Goal: Communication & Community: Answer question/provide support

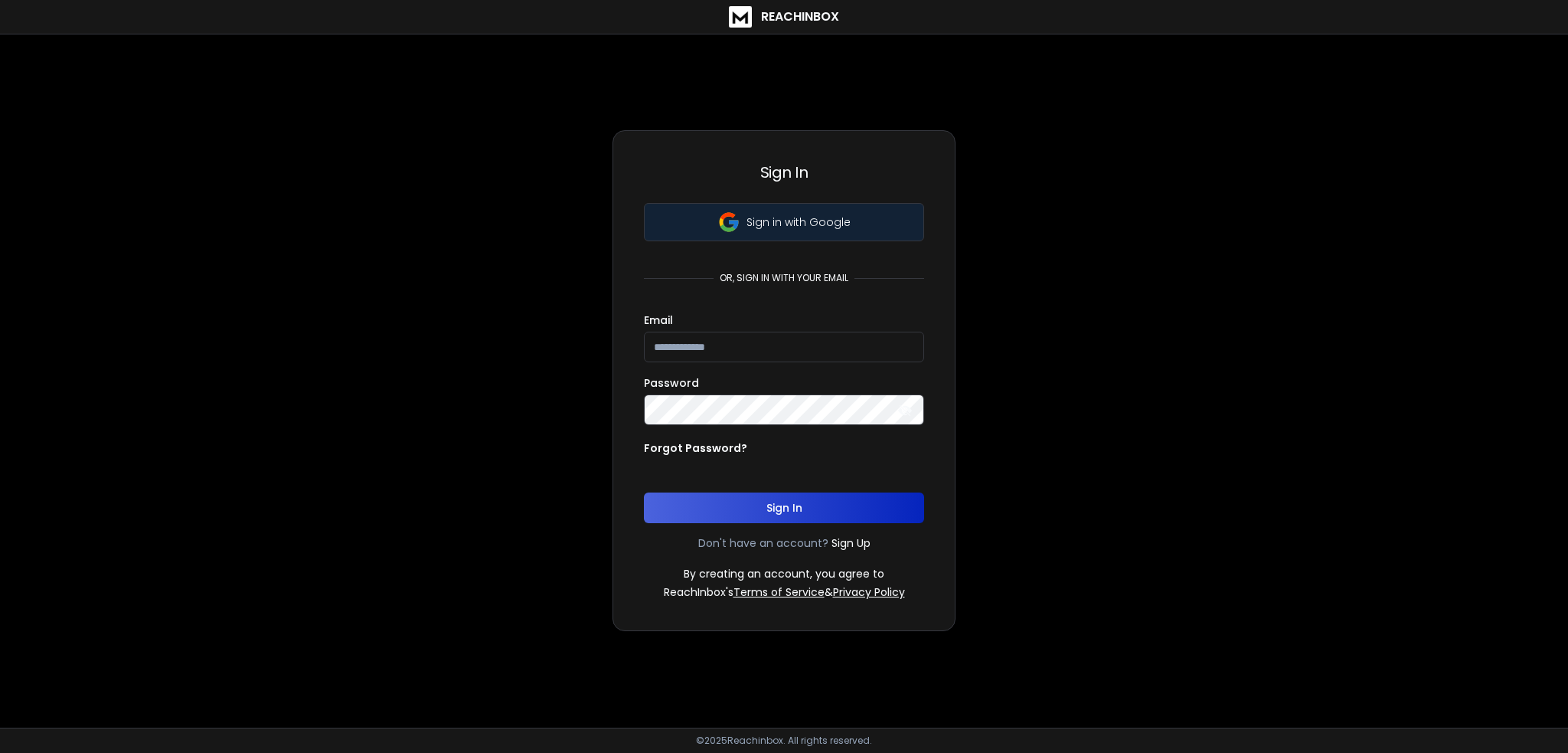
click at [794, 223] on p "Sign in with Google" at bounding box center [799, 222] width 104 height 16
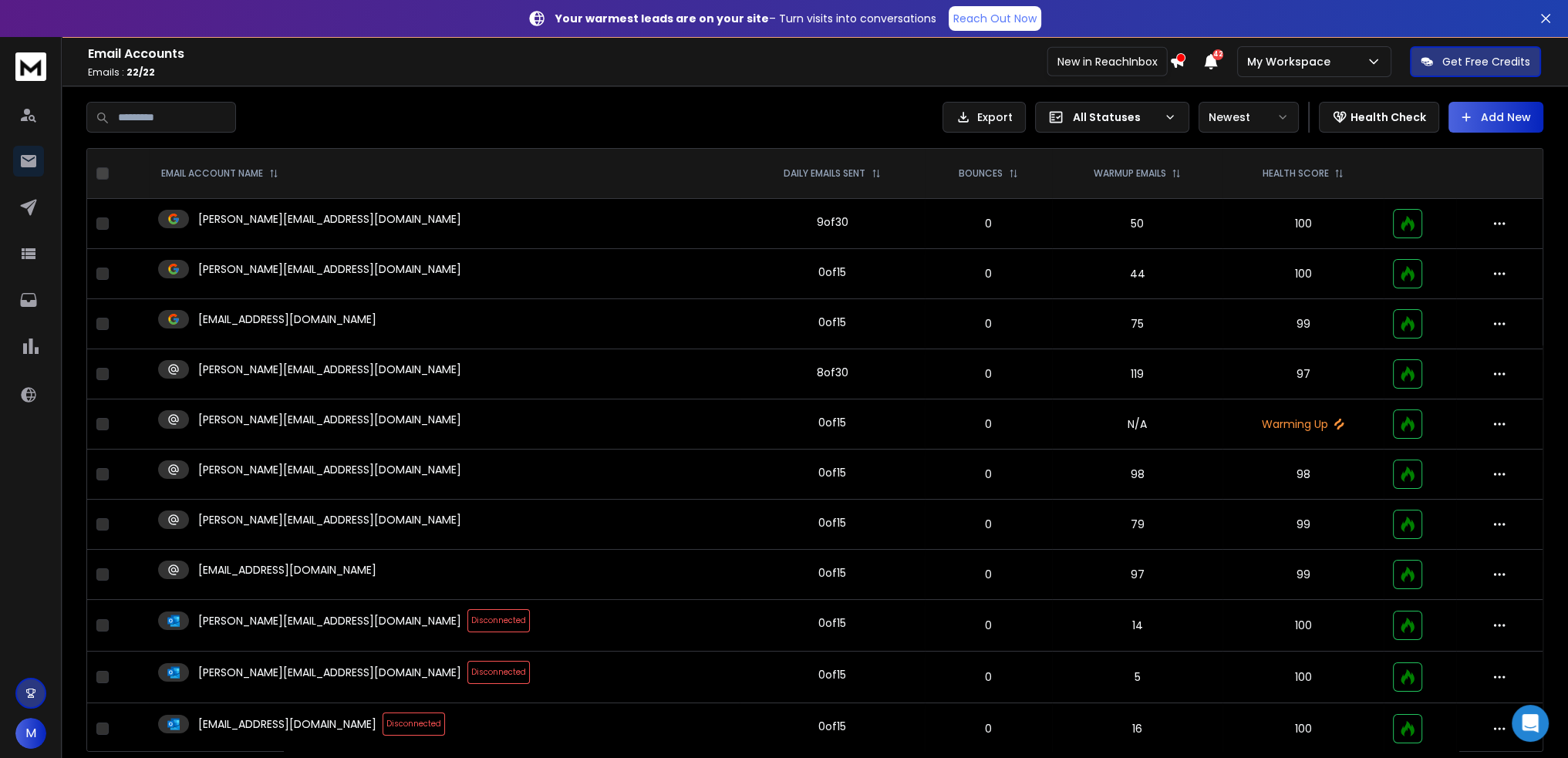
click at [1182, 56] on div at bounding box center [1181, 57] width 9 height 9
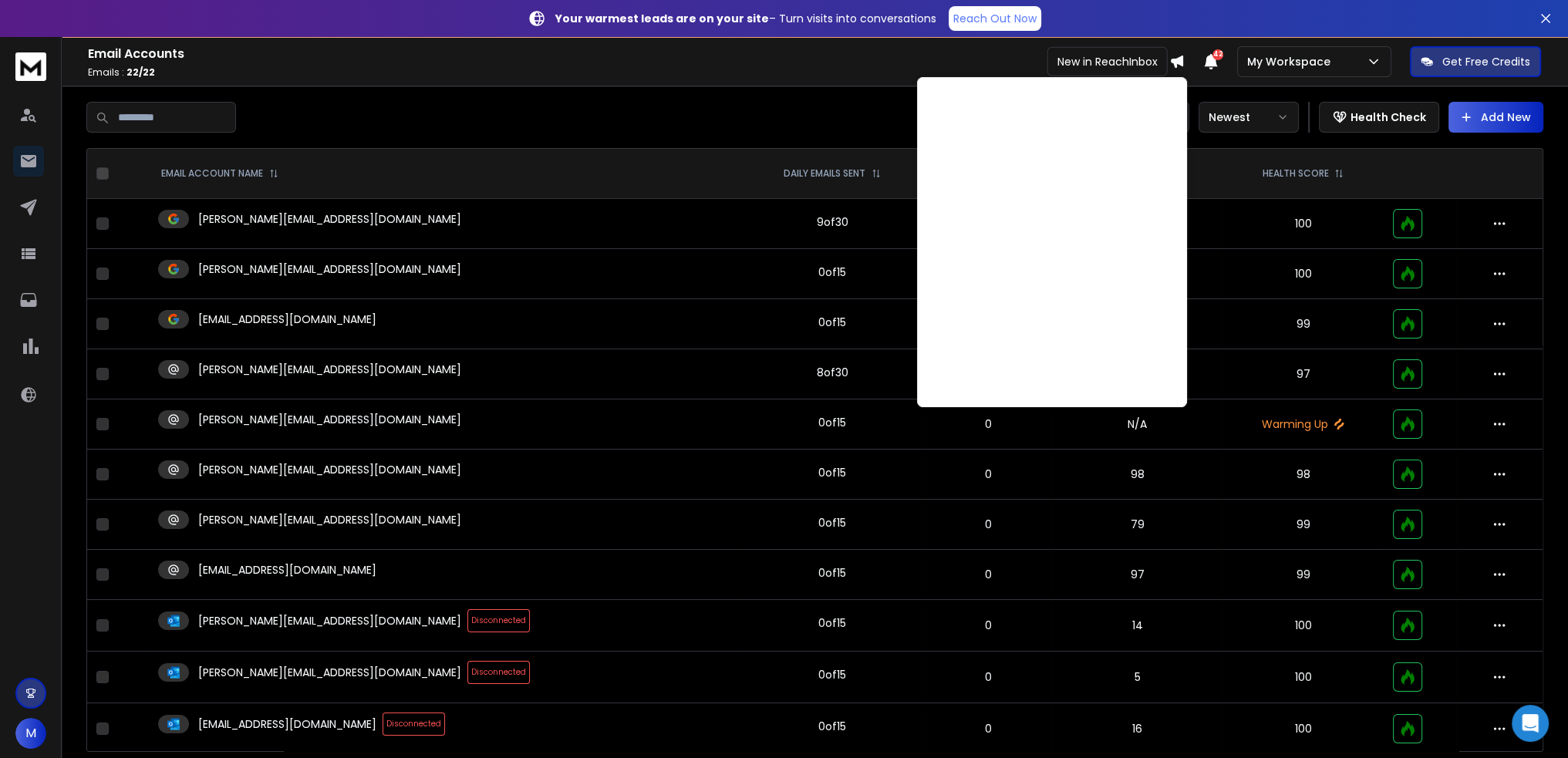
click at [1181, 58] on icon at bounding box center [1177, 62] width 13 height 13
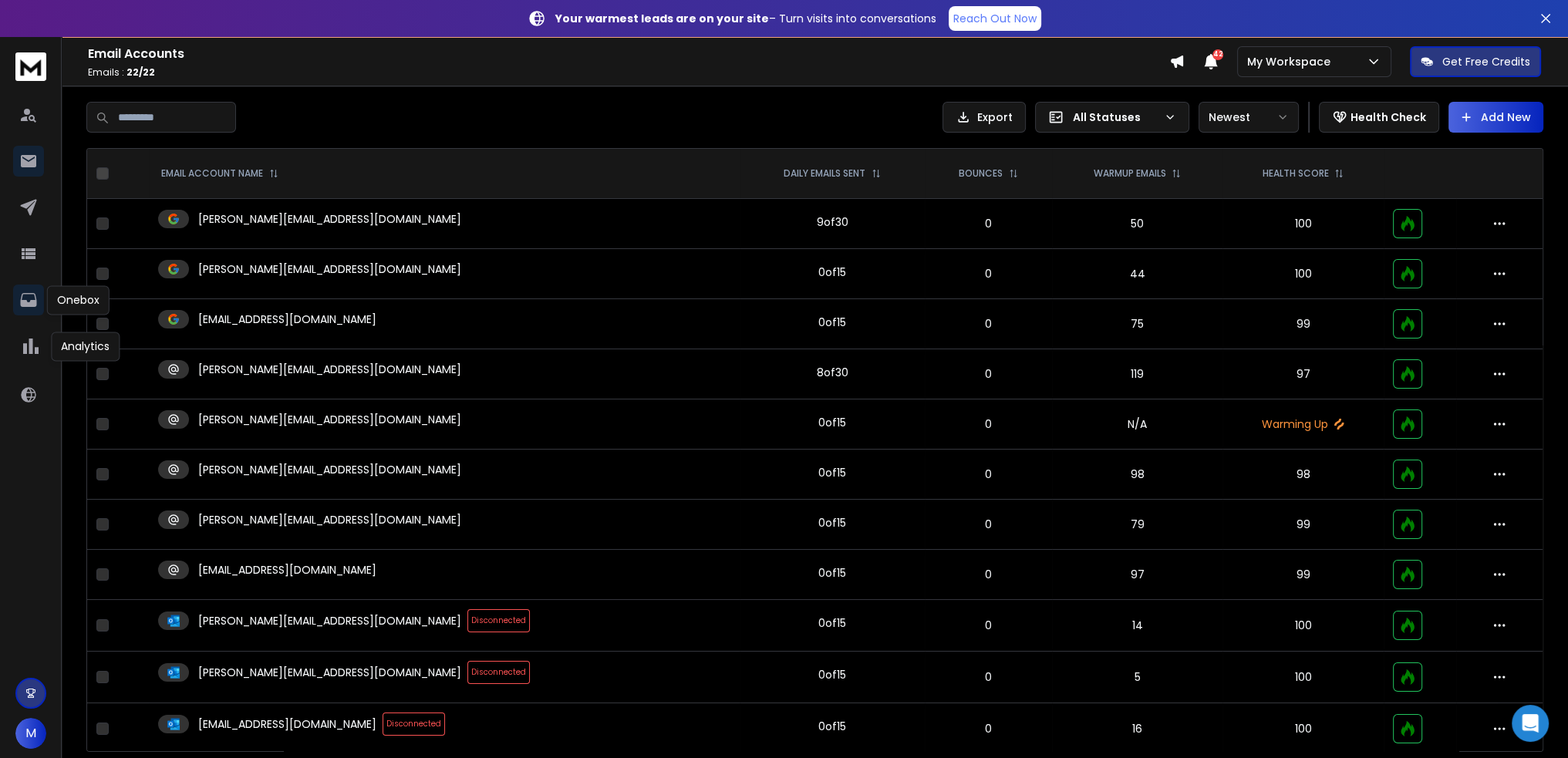
click at [37, 304] on icon at bounding box center [28, 299] width 19 height 19
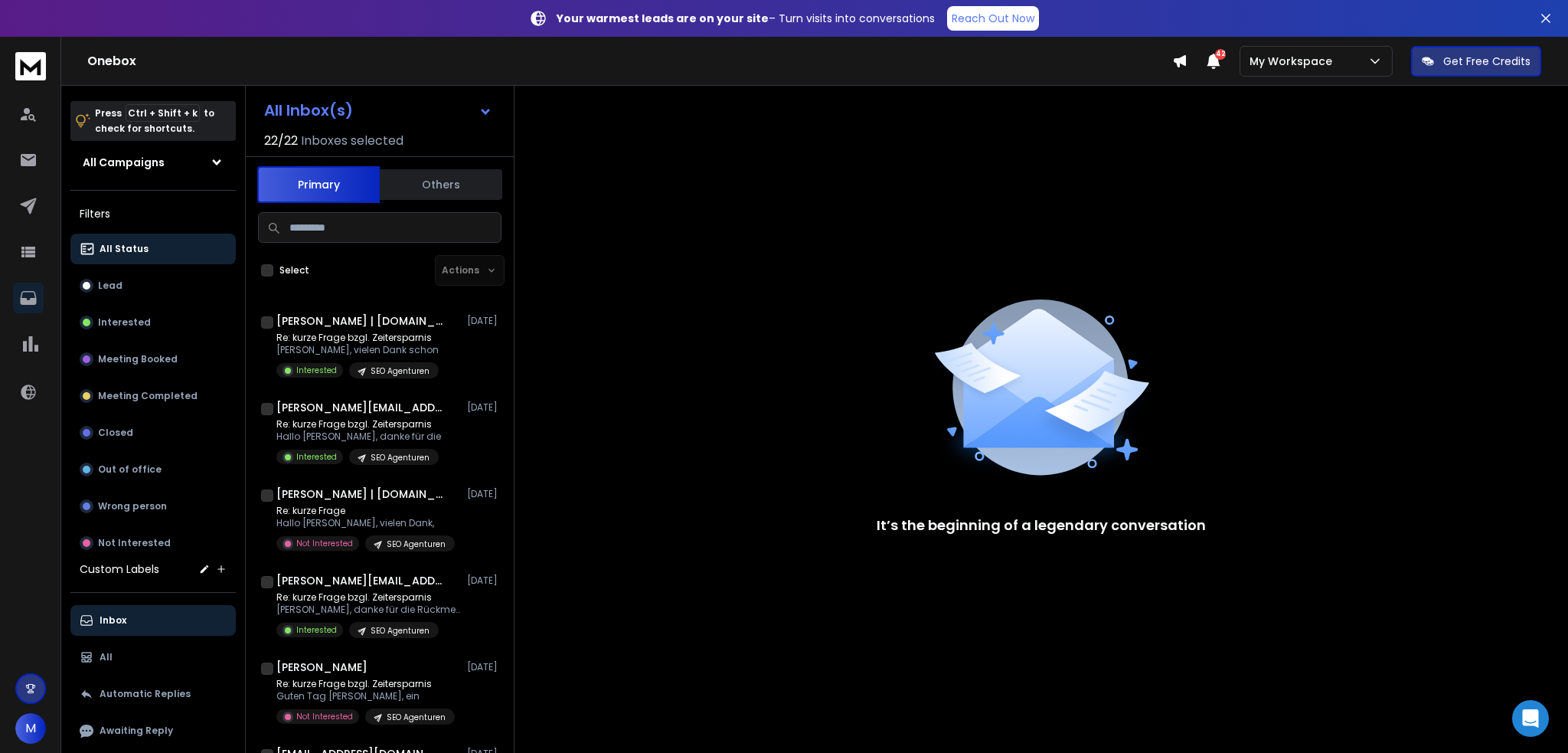
click at [1545, 16] on icon at bounding box center [1546, 19] width 14 height 14
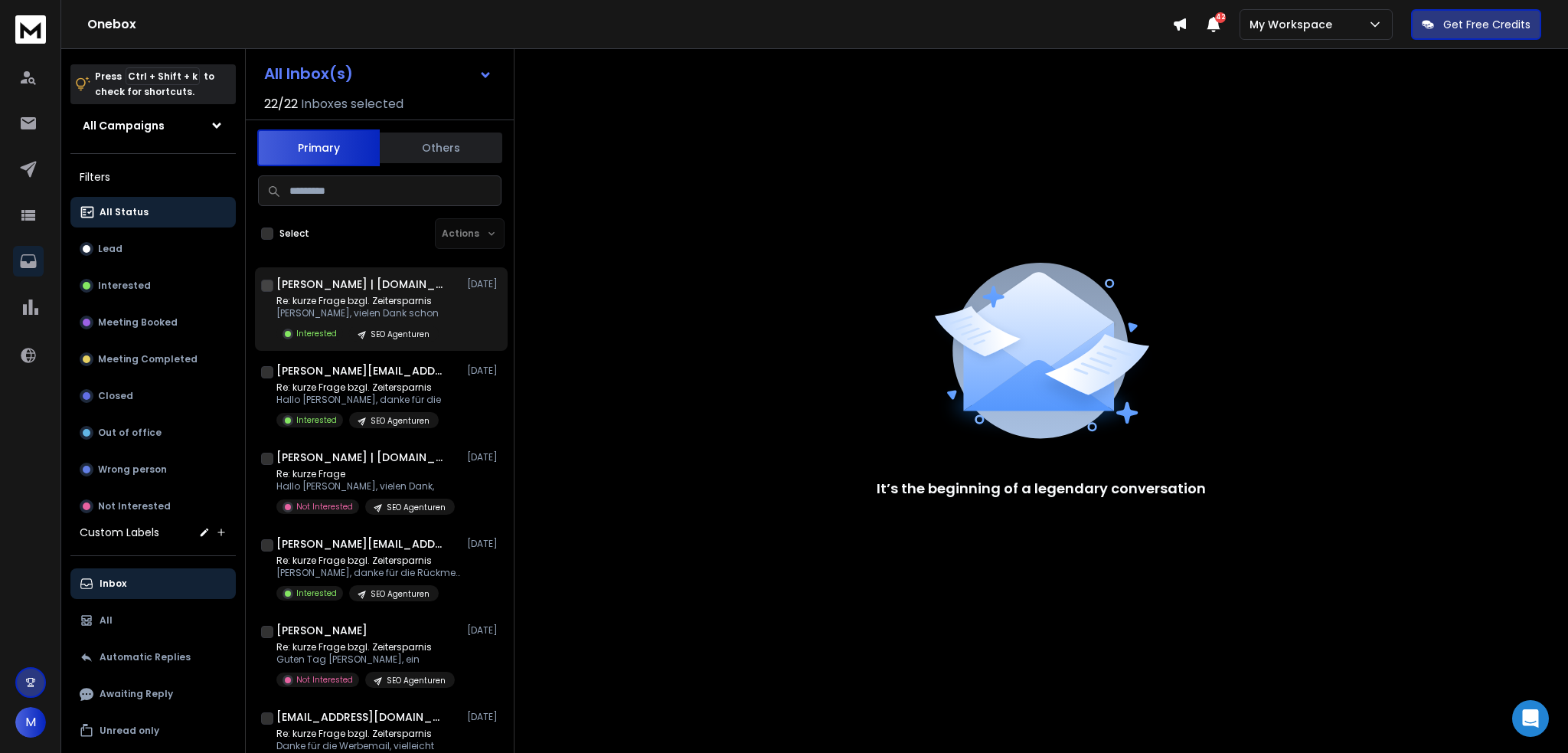
click at [383, 297] on p "Re: kurze Frage bzgl. Zeitersparnis" at bounding box center [357, 300] width 162 height 13
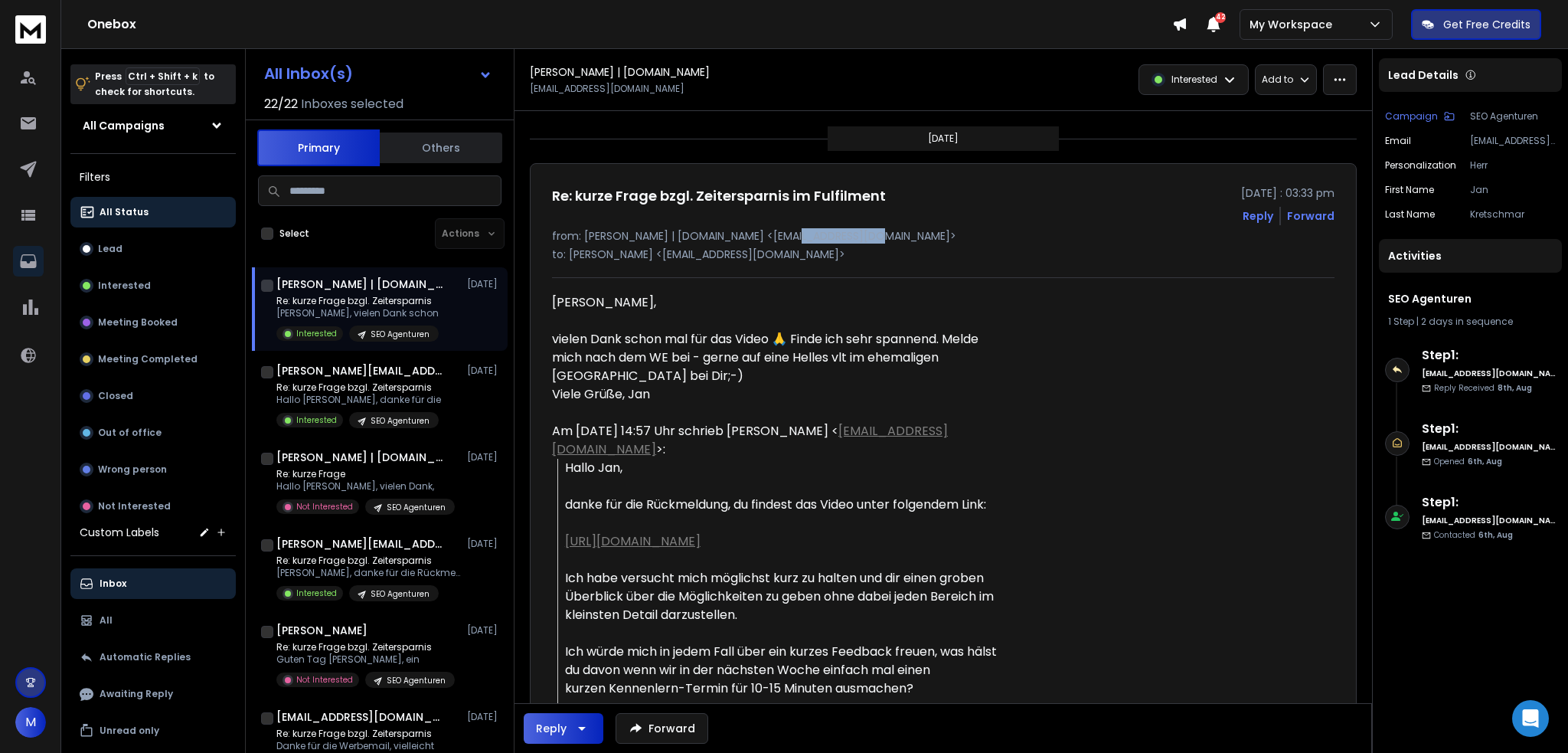
drag, startPoint x: 781, startPoint y: 234, endPoint x: 849, endPoint y: 234, distance: 68.0
click at [849, 234] on p "from: Jan Kretschmar | Digitalbro.de <jan@digitalbro.de>" at bounding box center [943, 236] width 783 height 16
copy p "digitalbro.de"
click at [565, 735] on div "Reply" at bounding box center [551, 729] width 30 height 16
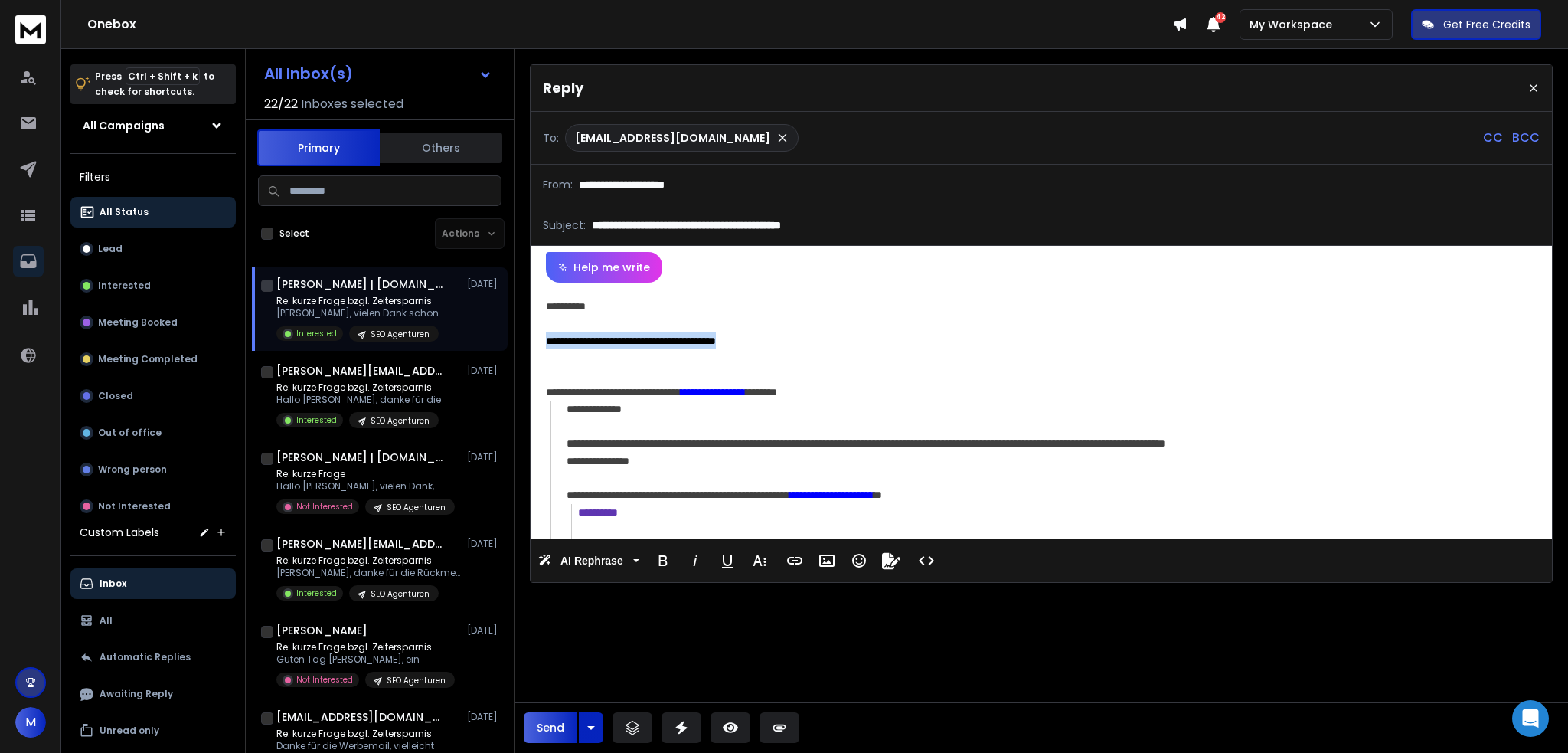
drag, startPoint x: 547, startPoint y: 340, endPoint x: 761, endPoint y: 340, distance: 214.0
click at [761, 340] on div "**********" at bounding box center [1034, 340] width 975 height 17
click at [772, 340] on div "**********" at bounding box center [1034, 340] width 975 height 17
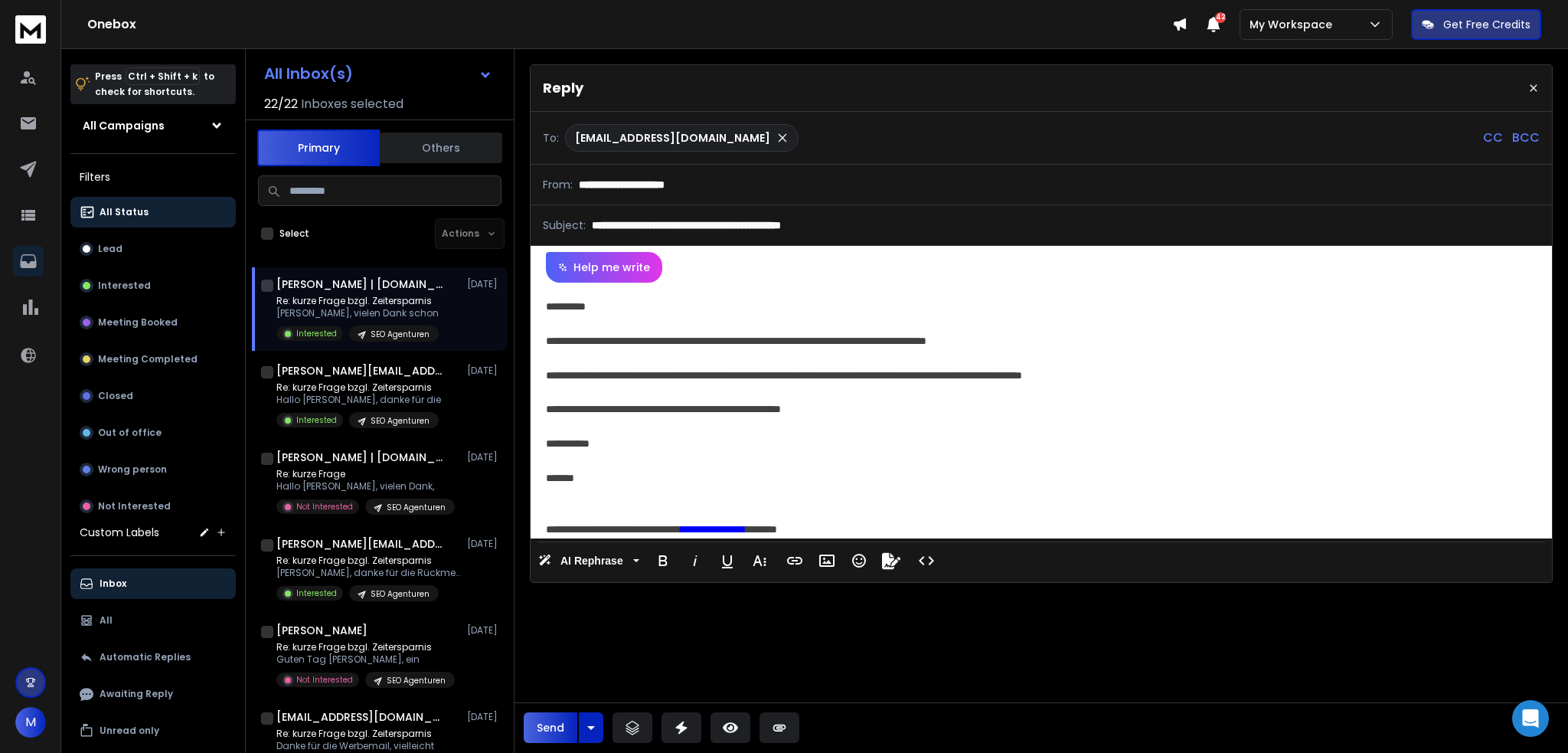
click at [538, 733] on button "Send" at bounding box center [550, 727] width 54 height 30
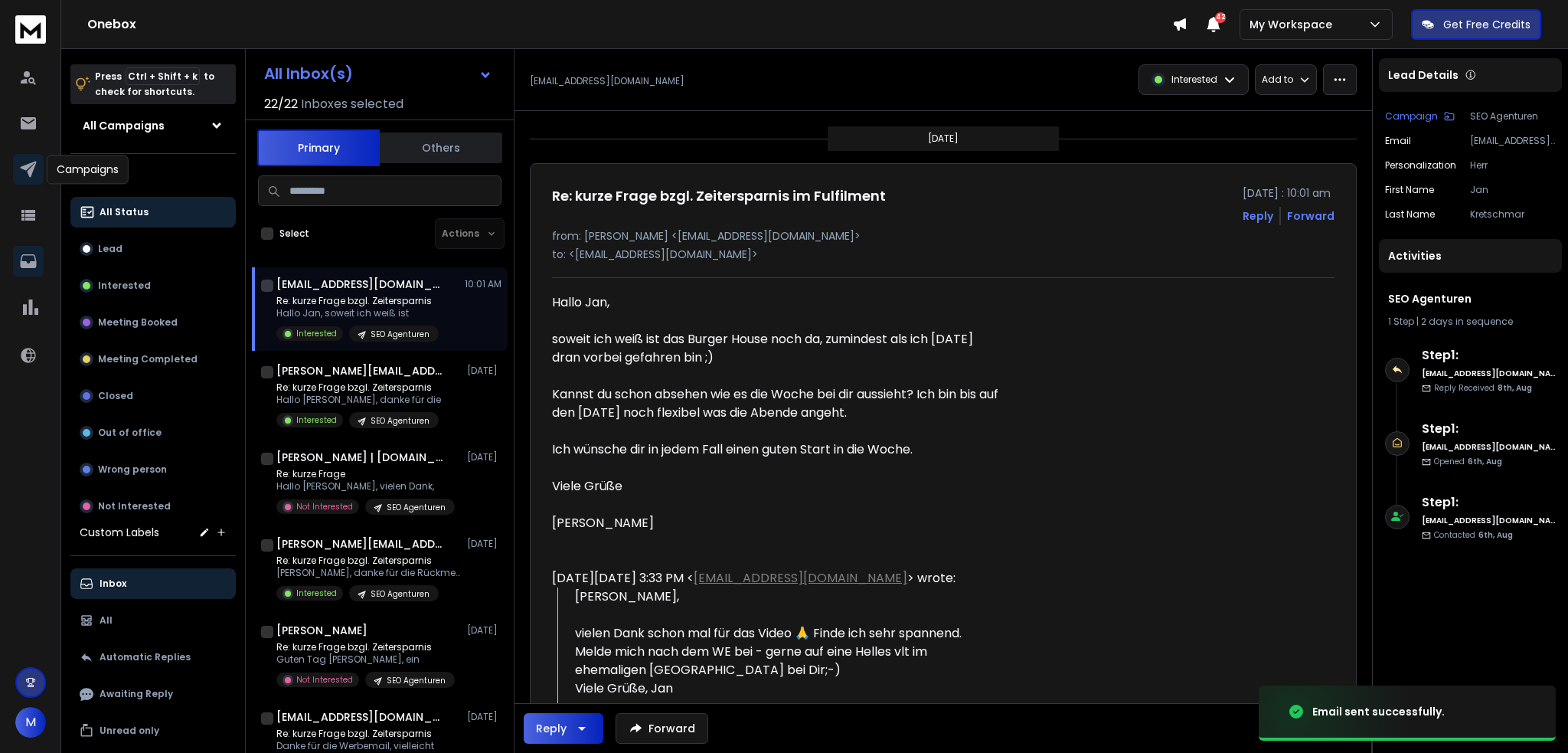
click at [22, 168] on icon at bounding box center [27, 169] width 16 height 16
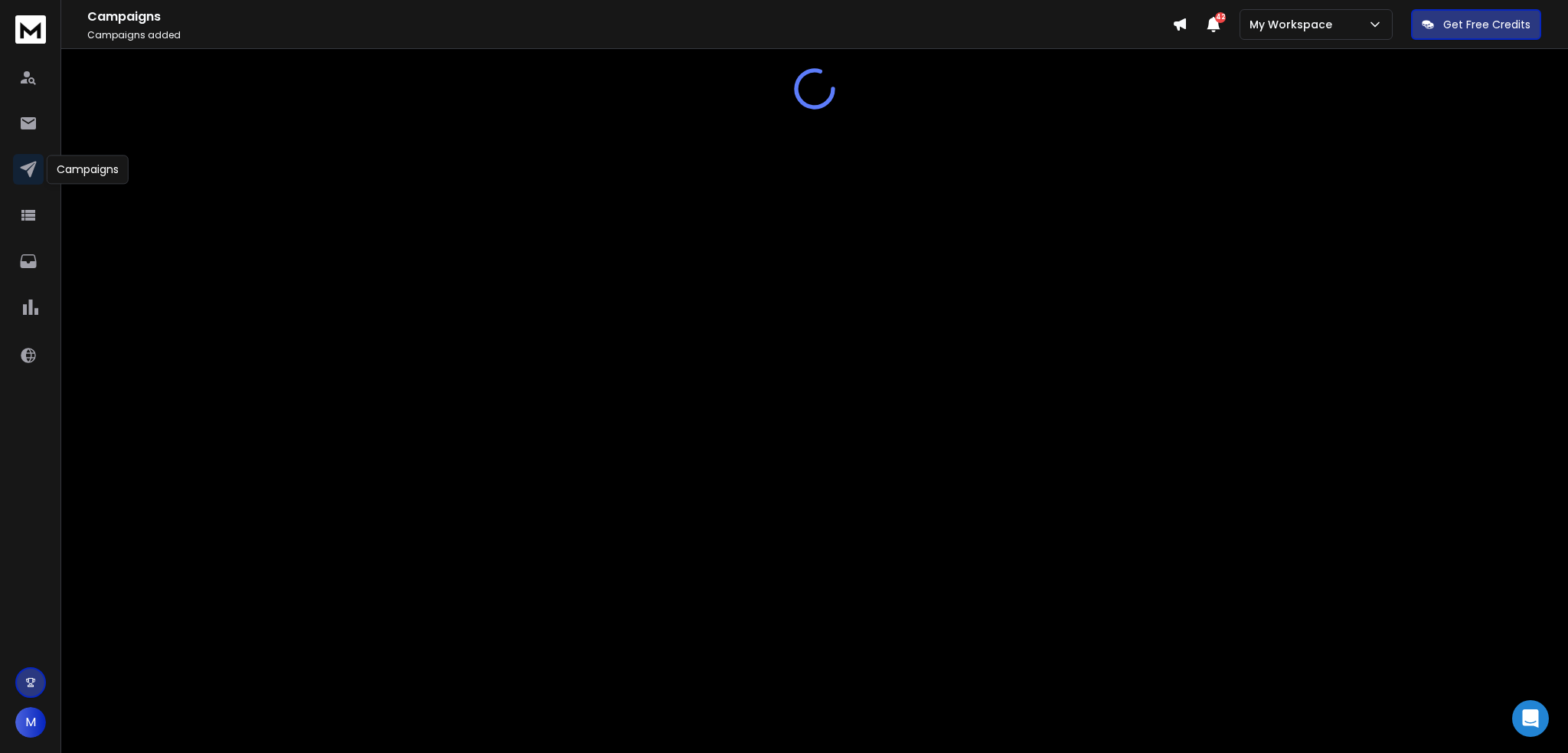
click at [34, 168] on icon at bounding box center [27, 169] width 16 height 16
click at [34, 119] on icon at bounding box center [28, 123] width 16 height 13
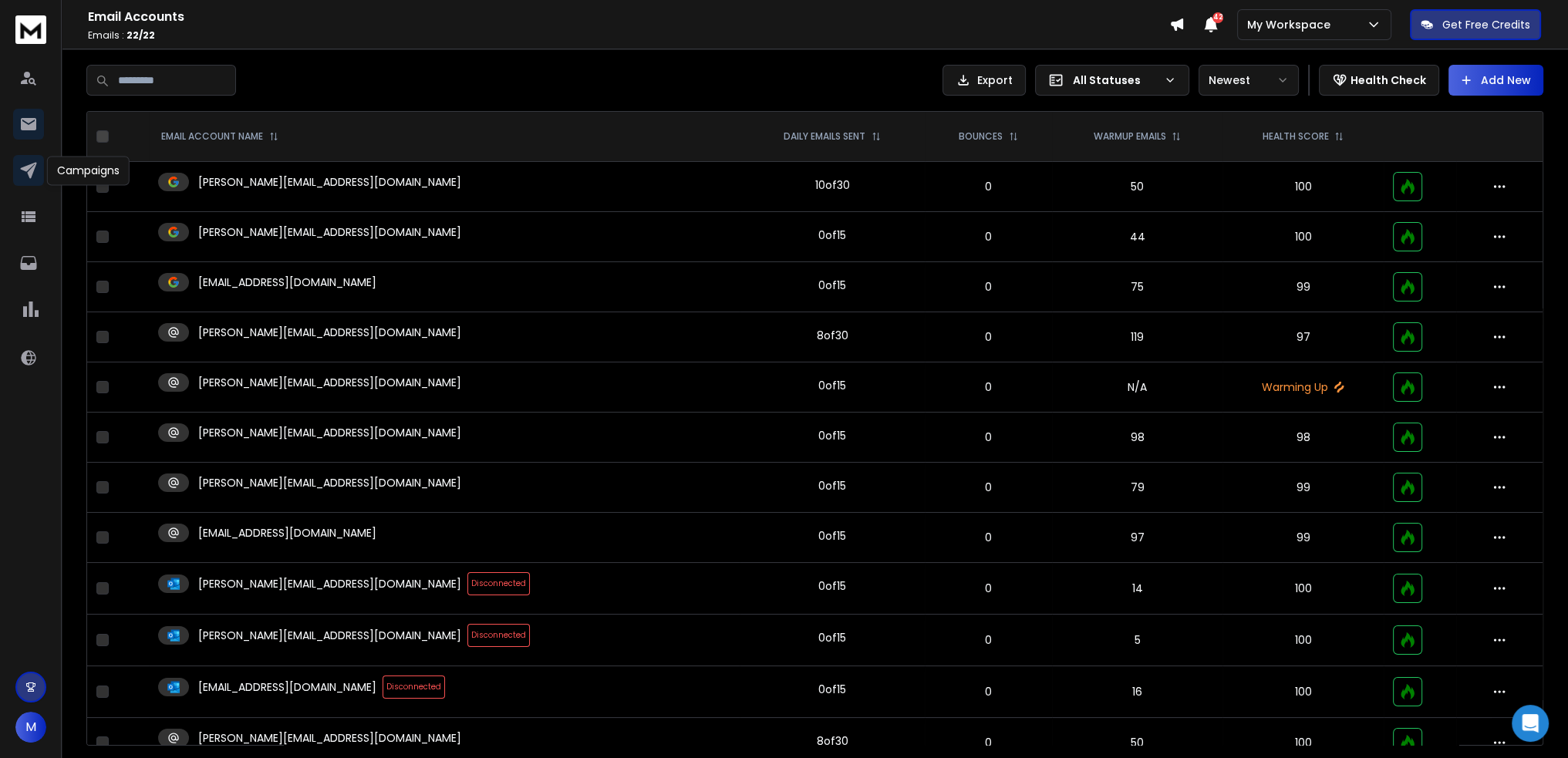
click at [28, 169] on icon at bounding box center [28, 170] width 16 height 16
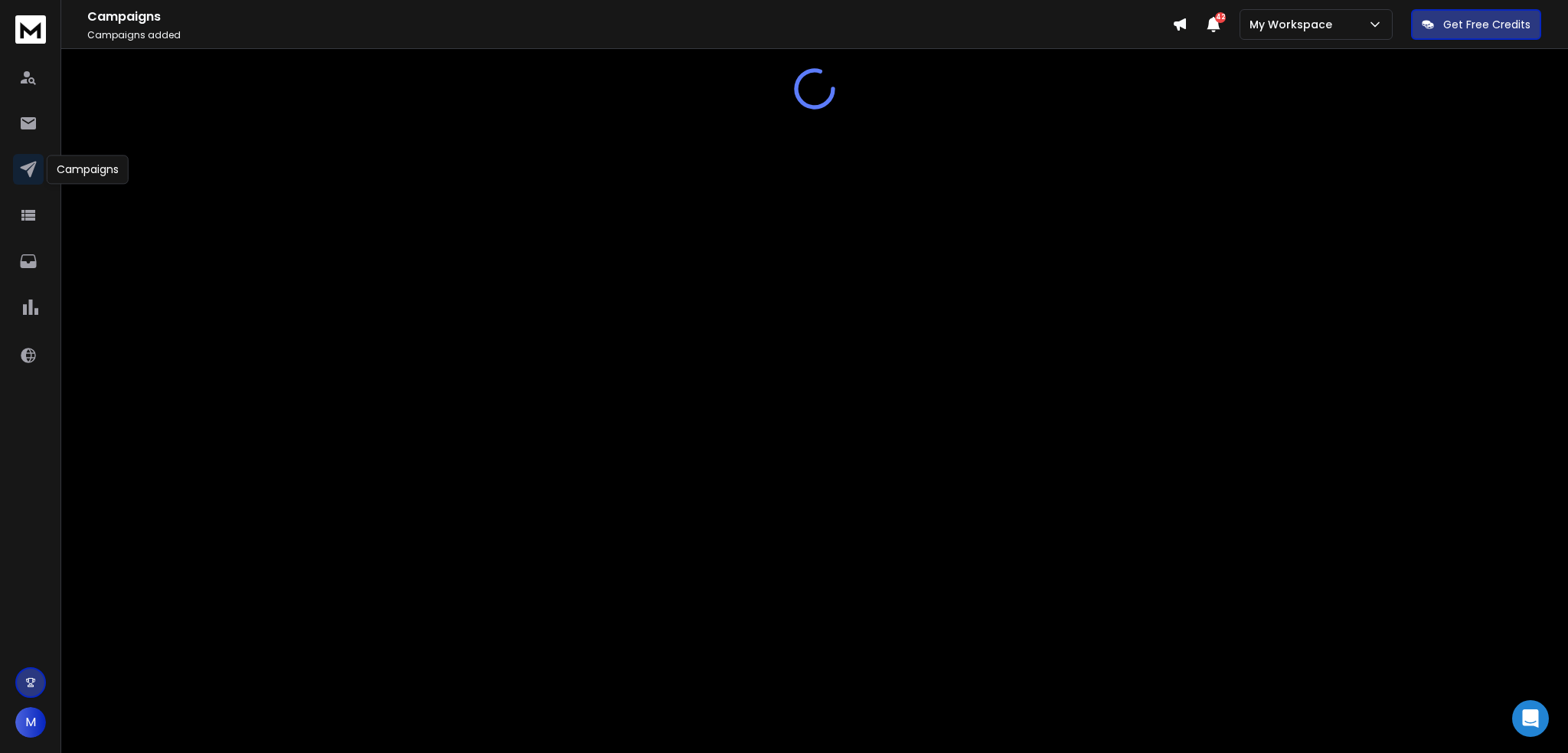
click at [30, 176] on icon at bounding box center [27, 169] width 16 height 16
click at [37, 126] on icon at bounding box center [28, 123] width 19 height 19
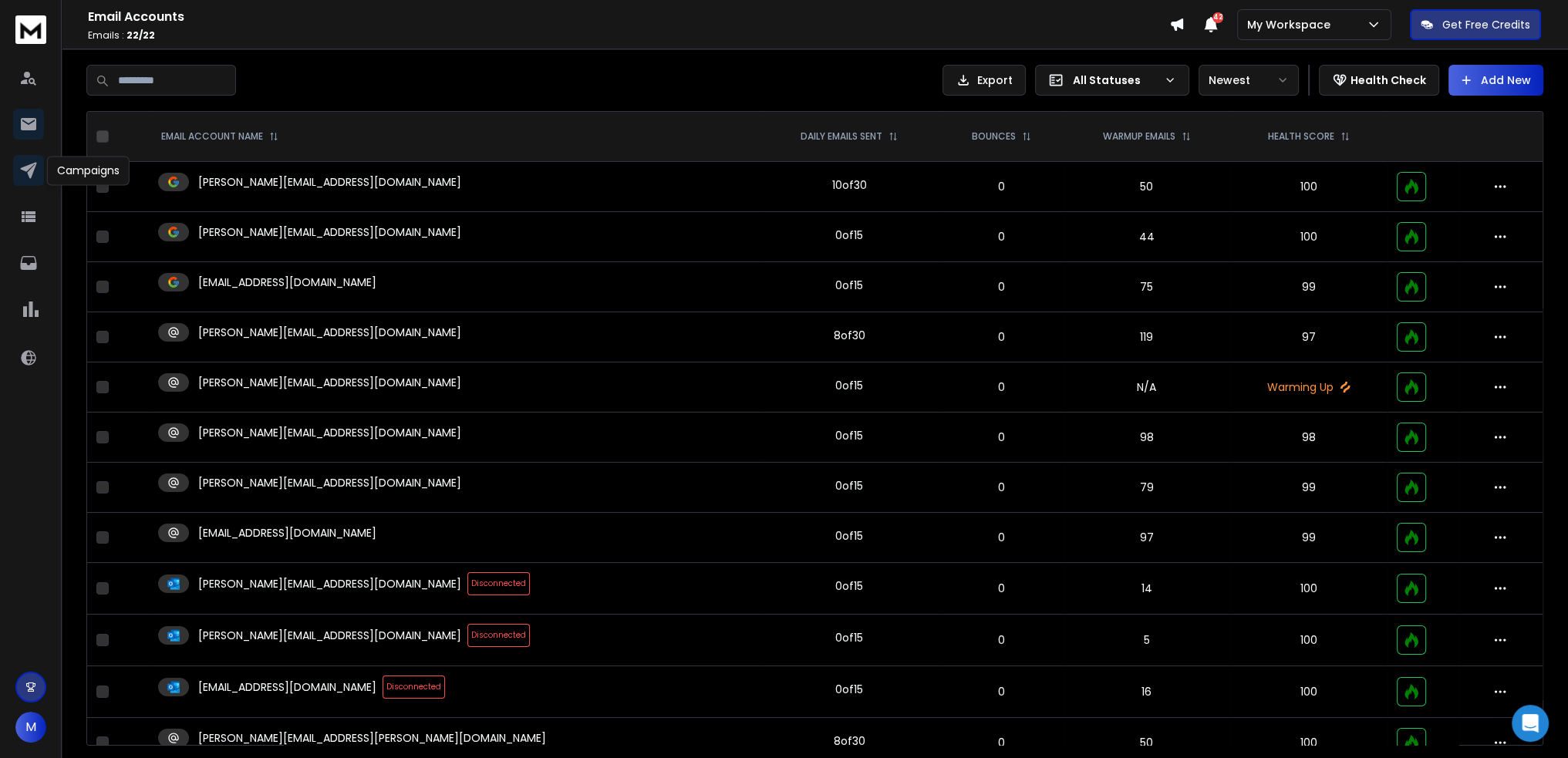
click at [25, 171] on icon at bounding box center [28, 170] width 16 height 16
